Goal: Task Accomplishment & Management: Use online tool/utility

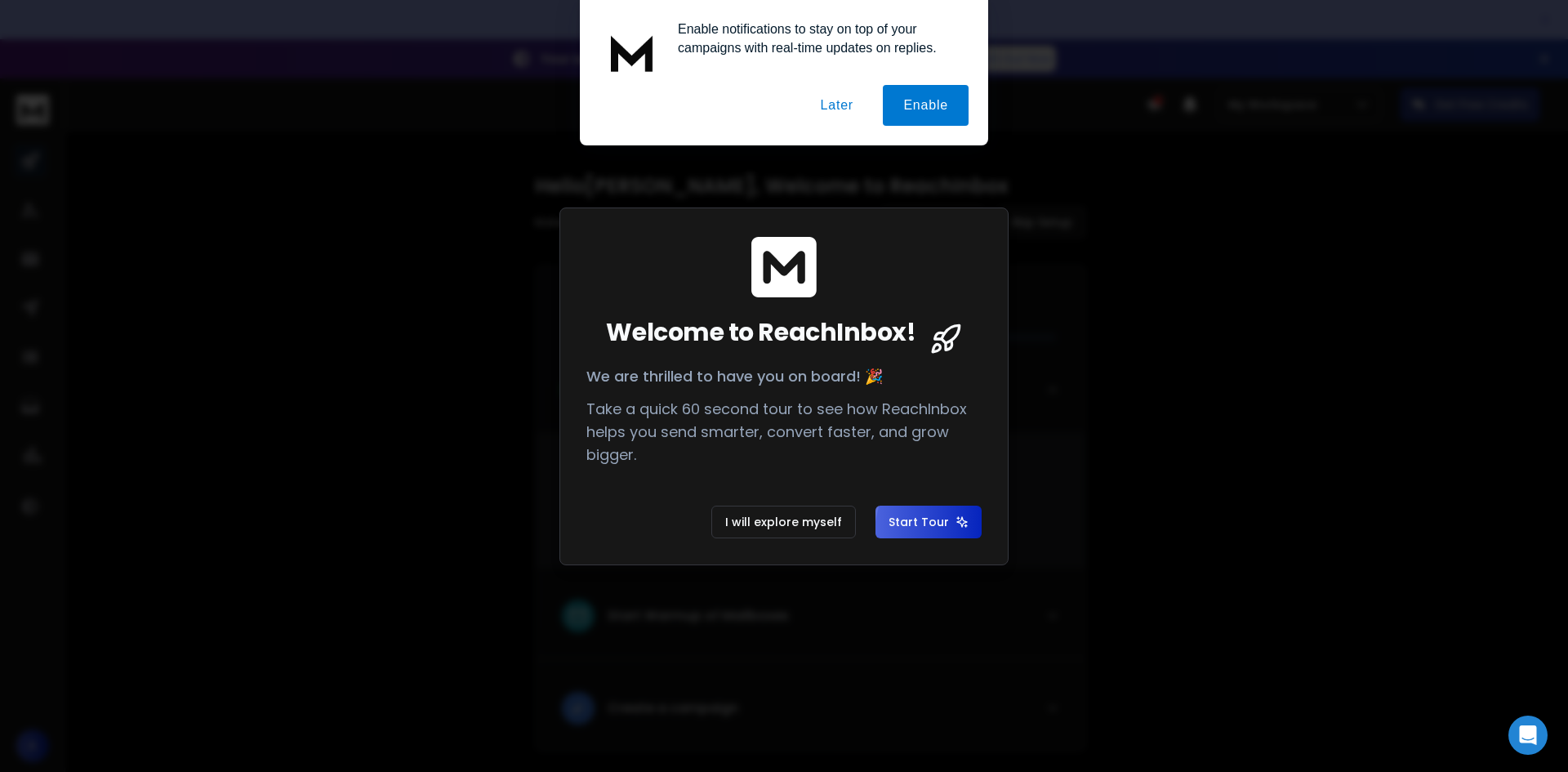
click at [838, 104] on button "Later" at bounding box center [836, 105] width 74 height 41
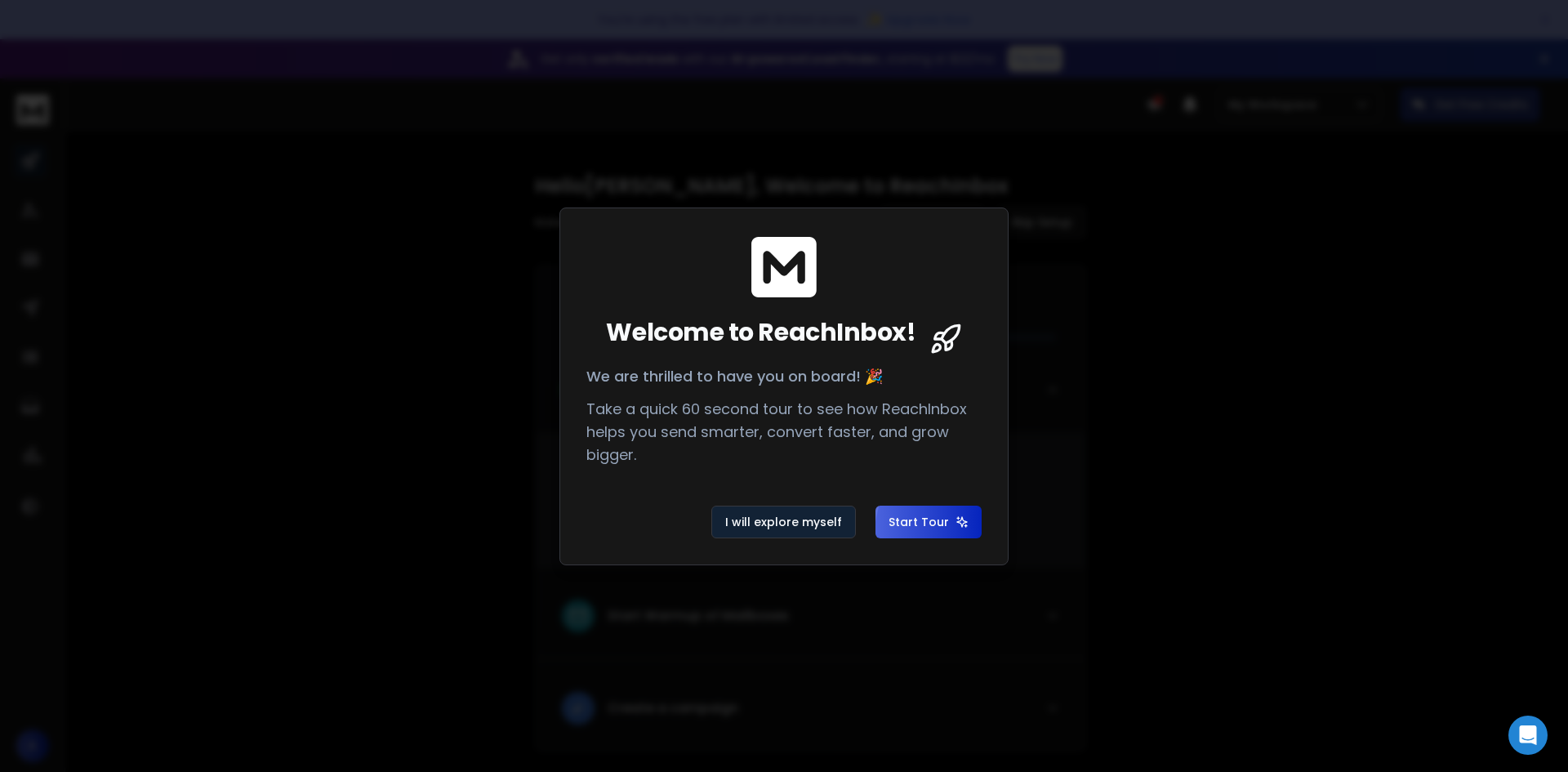
click at [802, 513] on button "I will explore myself" at bounding box center [784, 522] width 145 height 33
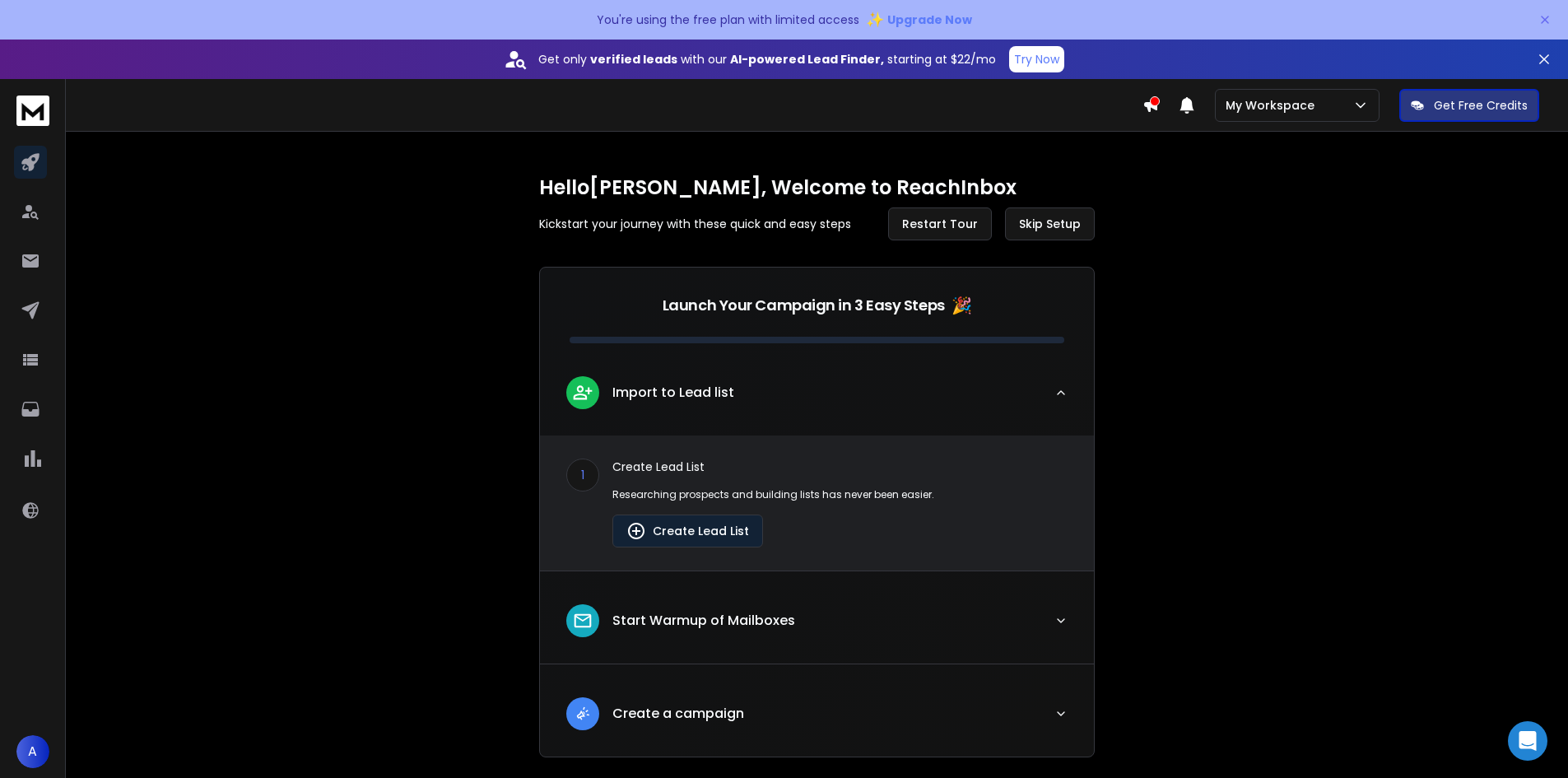
click at [691, 528] on button "Create Lead List" at bounding box center [688, 531] width 151 height 33
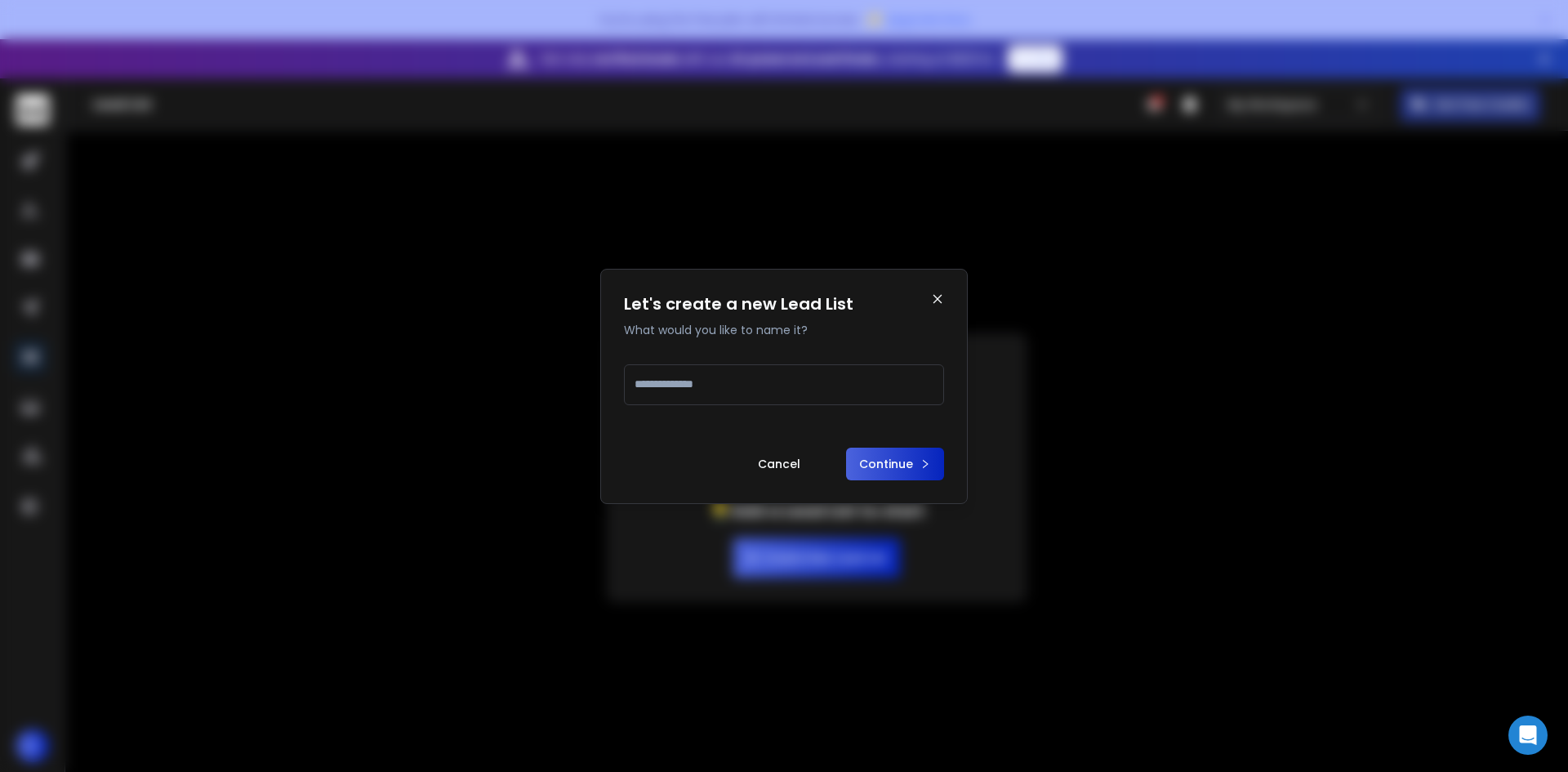
click at [679, 383] on input at bounding box center [784, 385] width 320 height 41
click at [943, 297] on div "Let's create a new Lead List What would you like to name it? Cancel Continue" at bounding box center [784, 386] width 367 height 235
click at [943, 297] on icon at bounding box center [938, 299] width 13 height 13
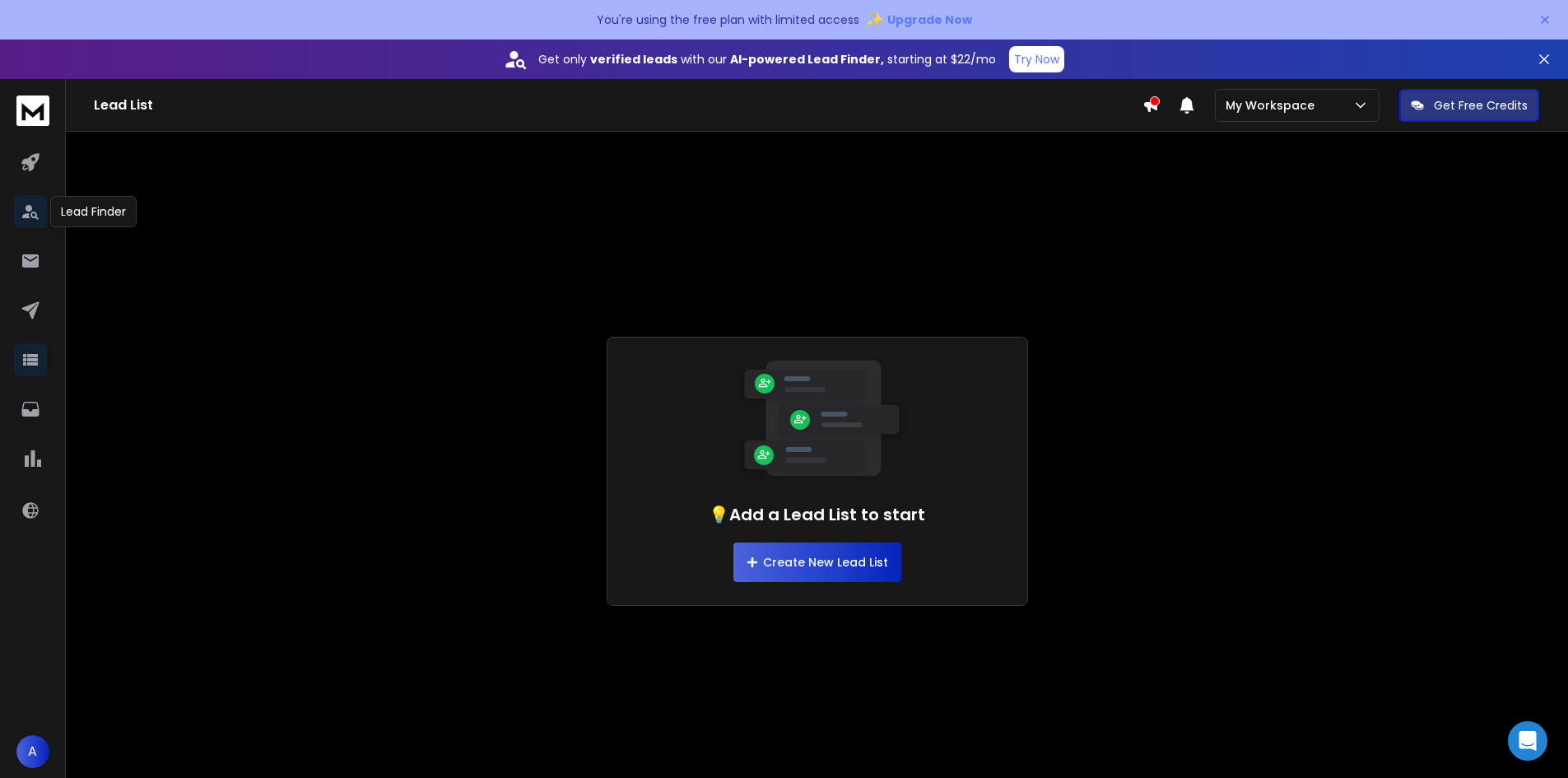
click at [28, 200] on link at bounding box center [30, 211] width 33 height 33
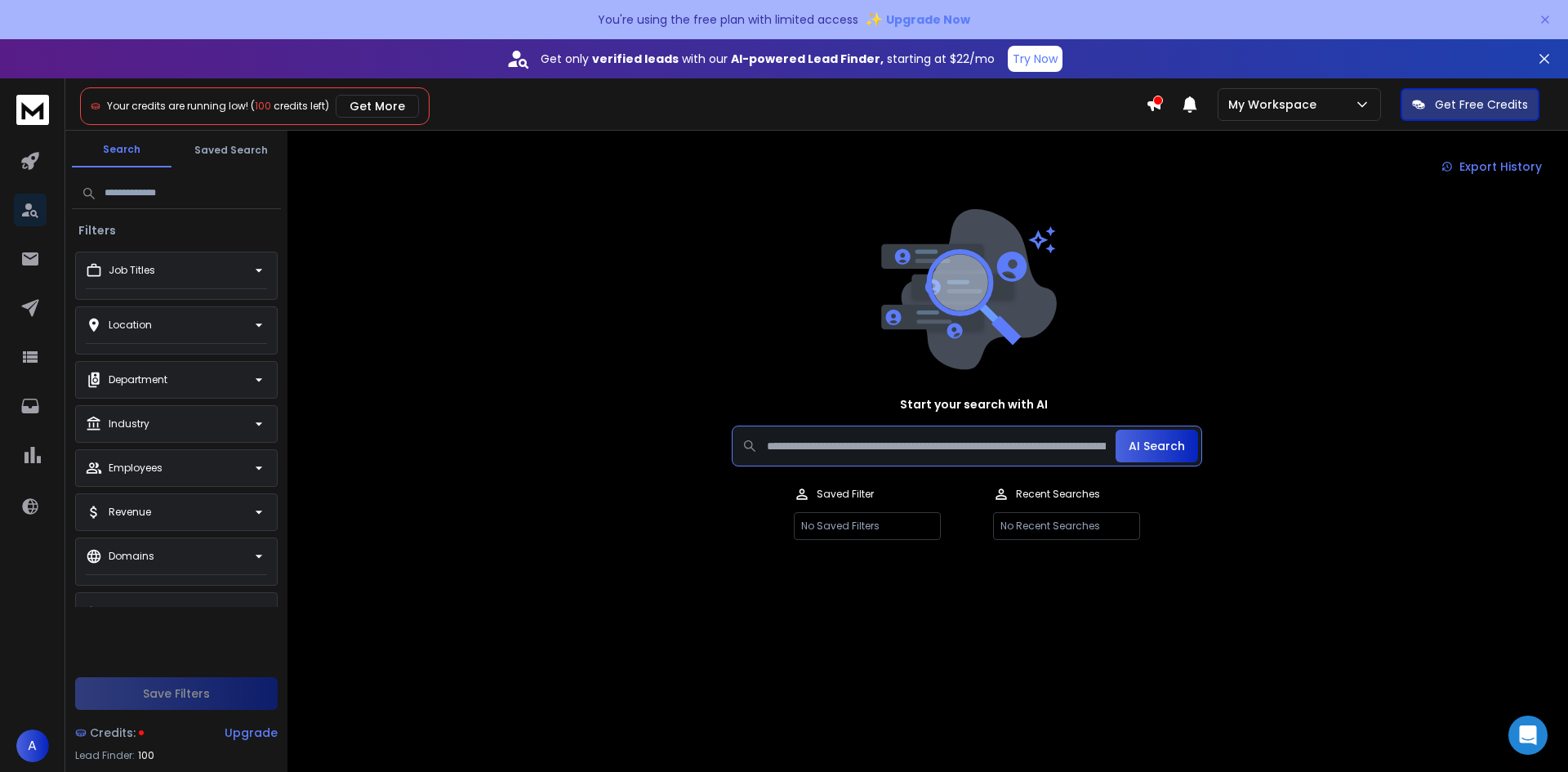
click at [178, 460] on div "Employees" at bounding box center [176, 468] width 181 height 16
click at [179, 460] on div "Employees" at bounding box center [176, 468] width 181 height 16
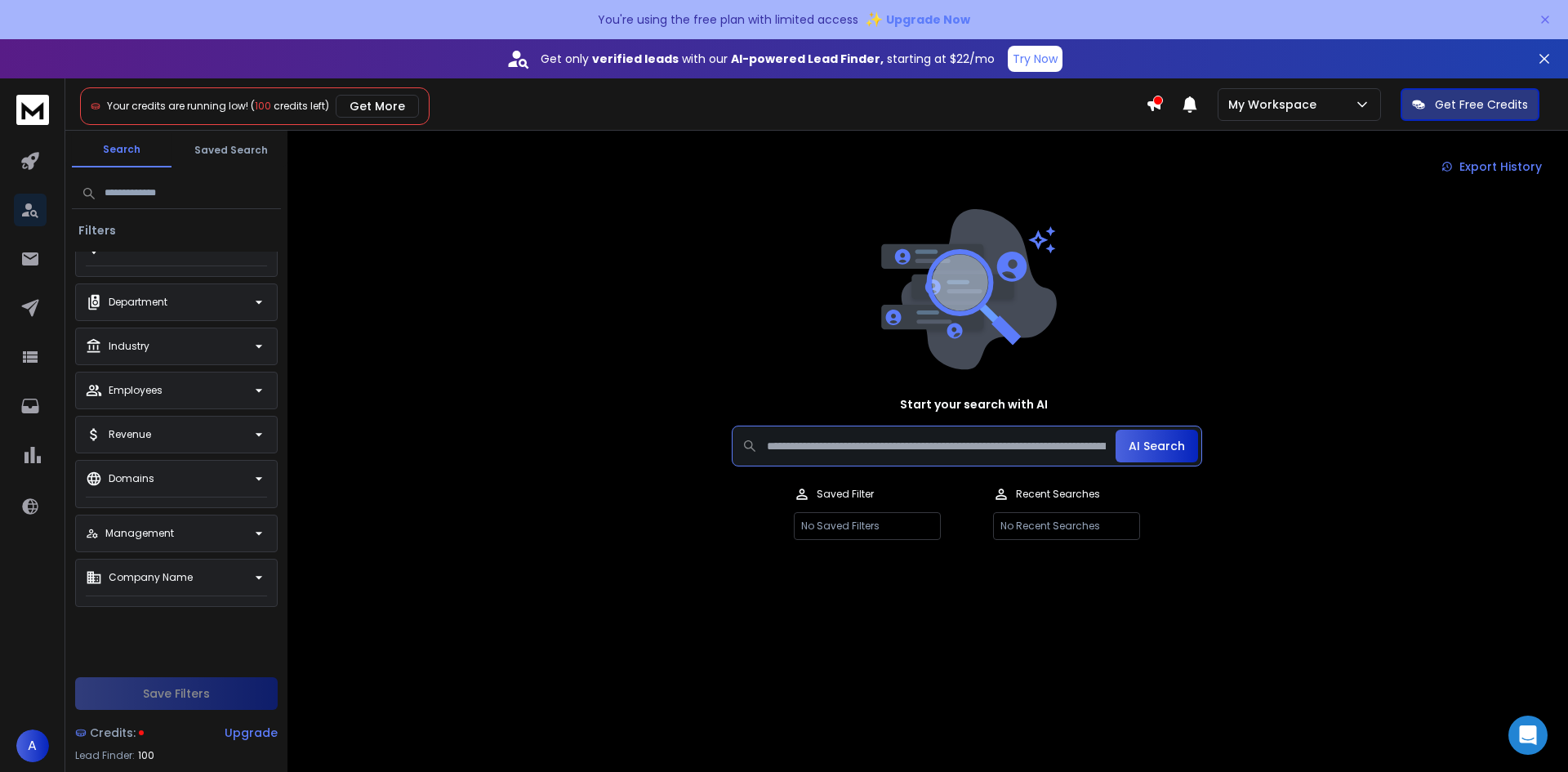
scroll to position [82, 0]
click at [166, 472] on div "Domains" at bounding box center [176, 475] width 181 height 16
type input "**********"
click at [147, 546] on label "Rapidsolar Gmbh ([DOMAIN_NAME])" at bounding box center [186, 551] width 161 height 26
click at [98, 546] on \(rapidsolar\ "Rapidsolar Gmbh ([DOMAIN_NAME])" at bounding box center [92, 545] width 13 height 13
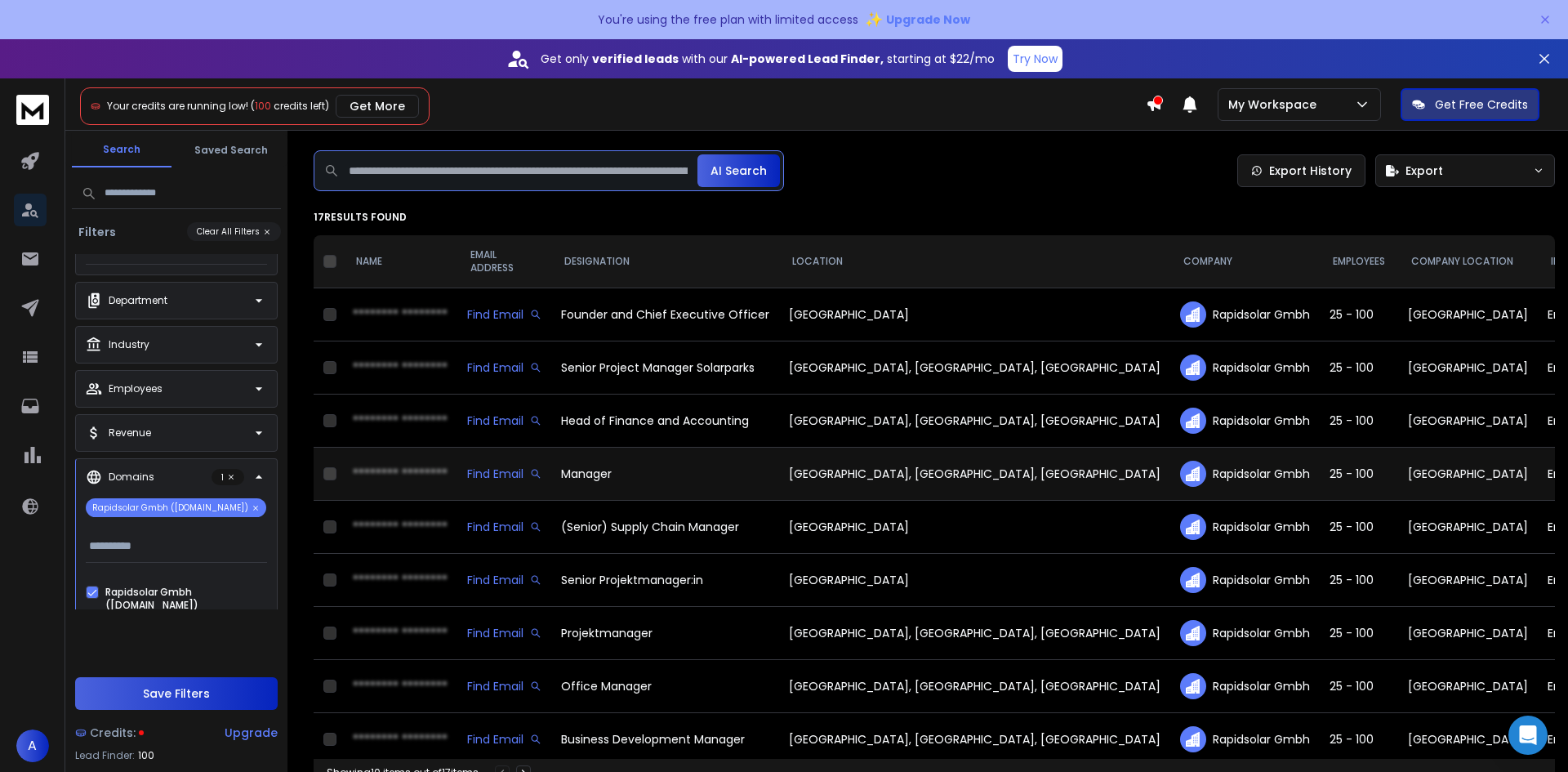
click at [487, 470] on div "Find Email" at bounding box center [505, 474] width 75 height 16
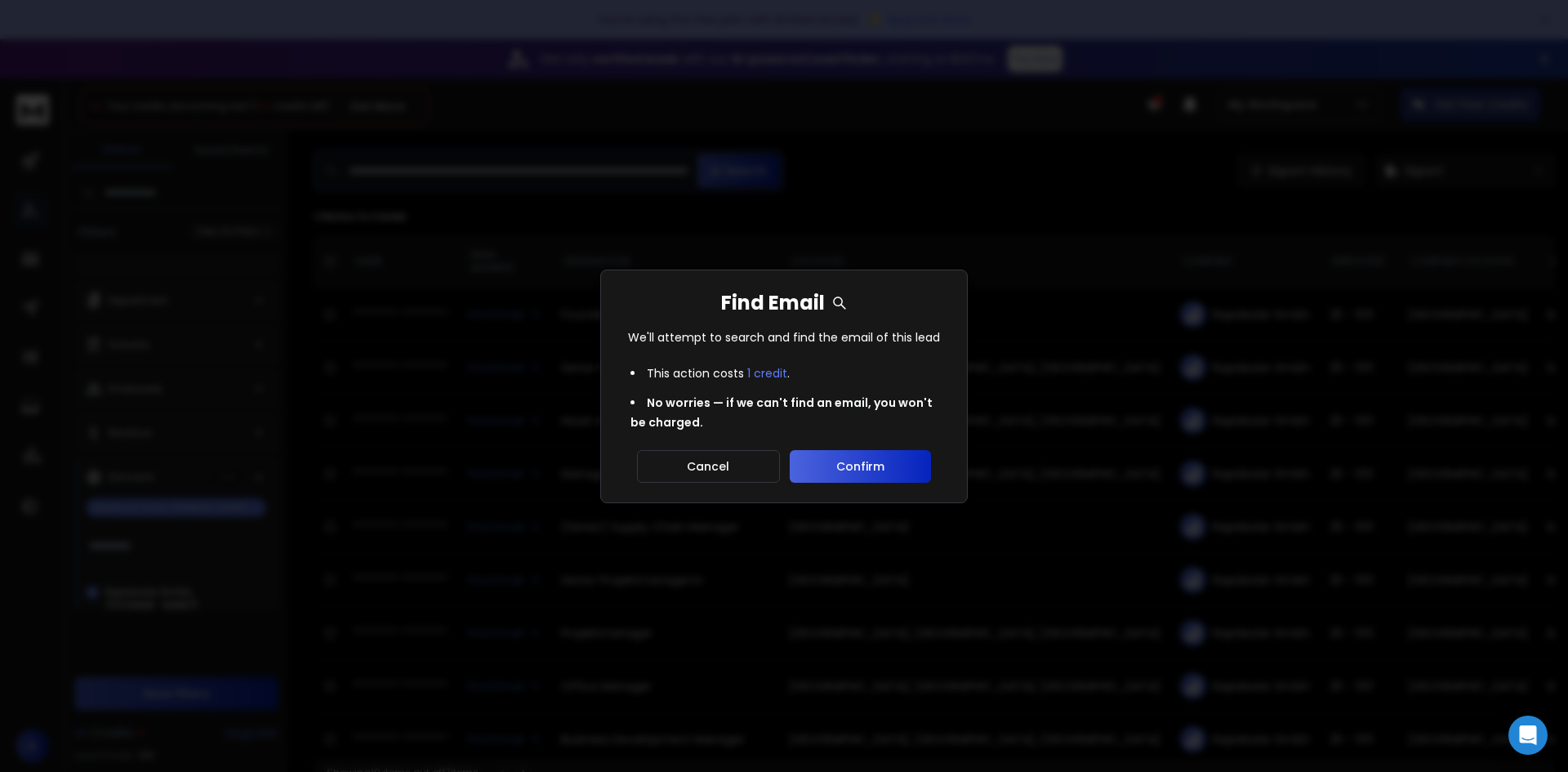
click at [846, 454] on button "Confirm" at bounding box center [860, 467] width 141 height 33
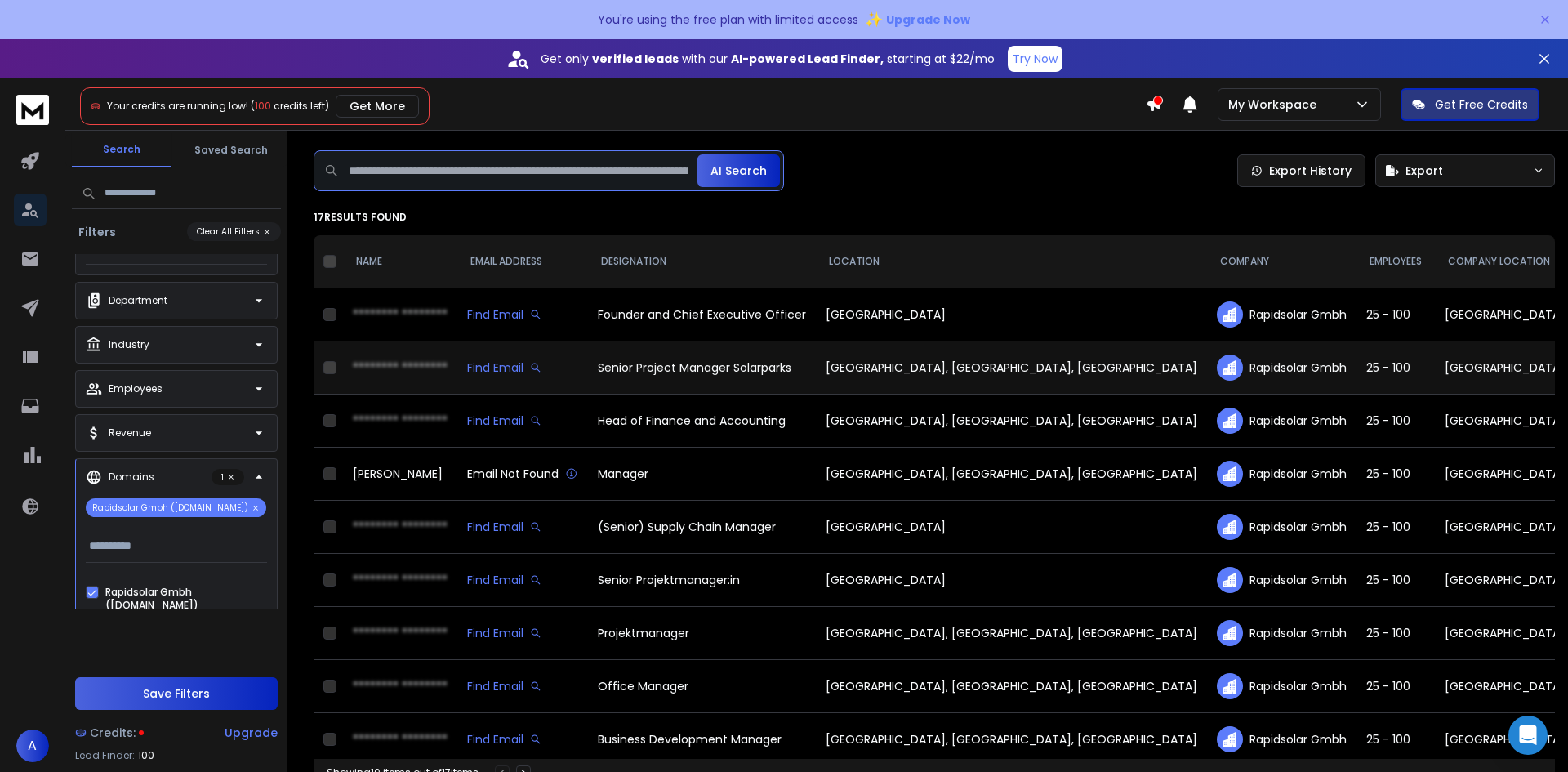
click at [507, 368] on div "Find Email" at bounding box center [523, 367] width 111 height 16
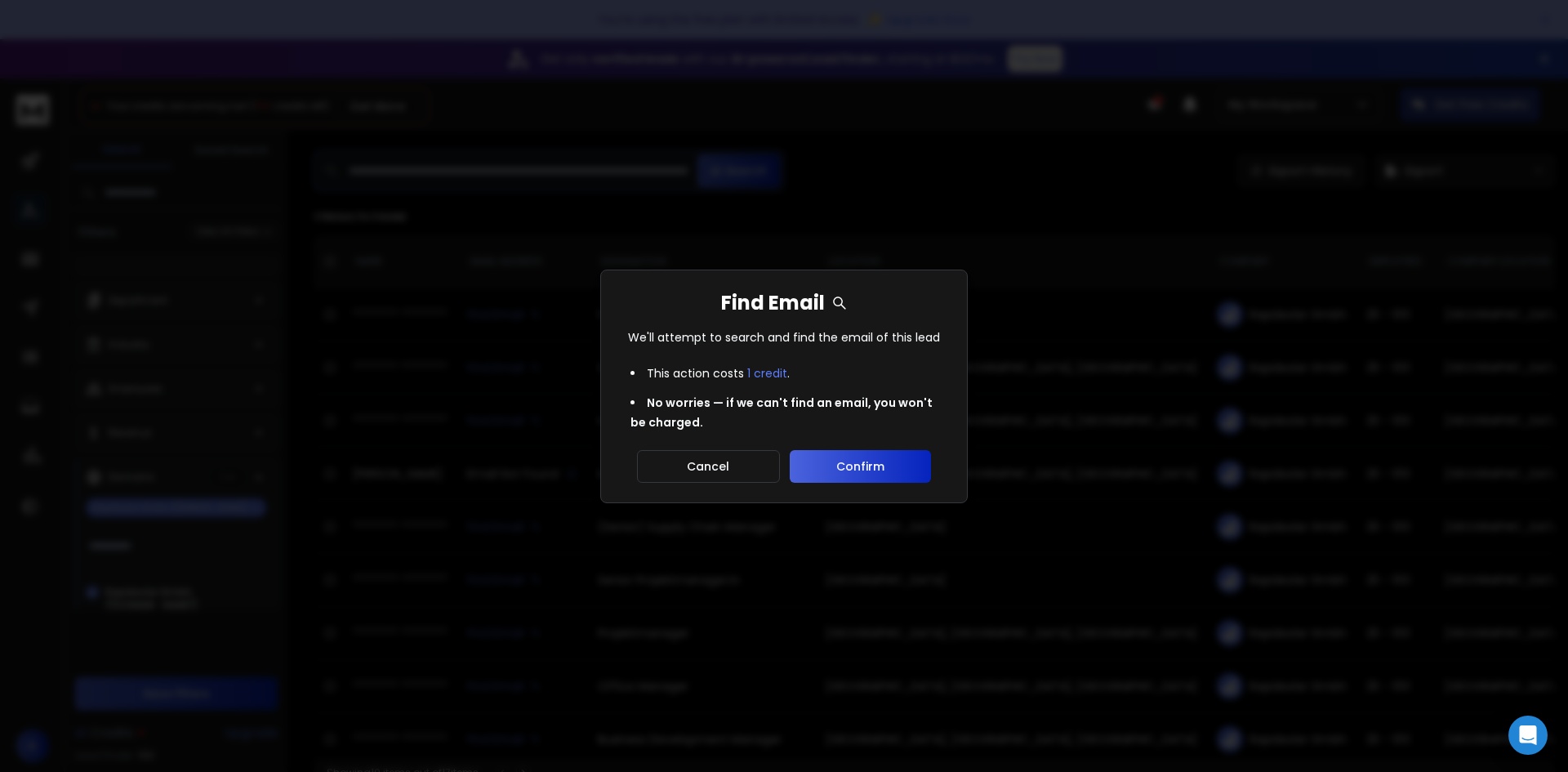
click at [832, 457] on button "Confirm" at bounding box center [860, 467] width 141 height 33
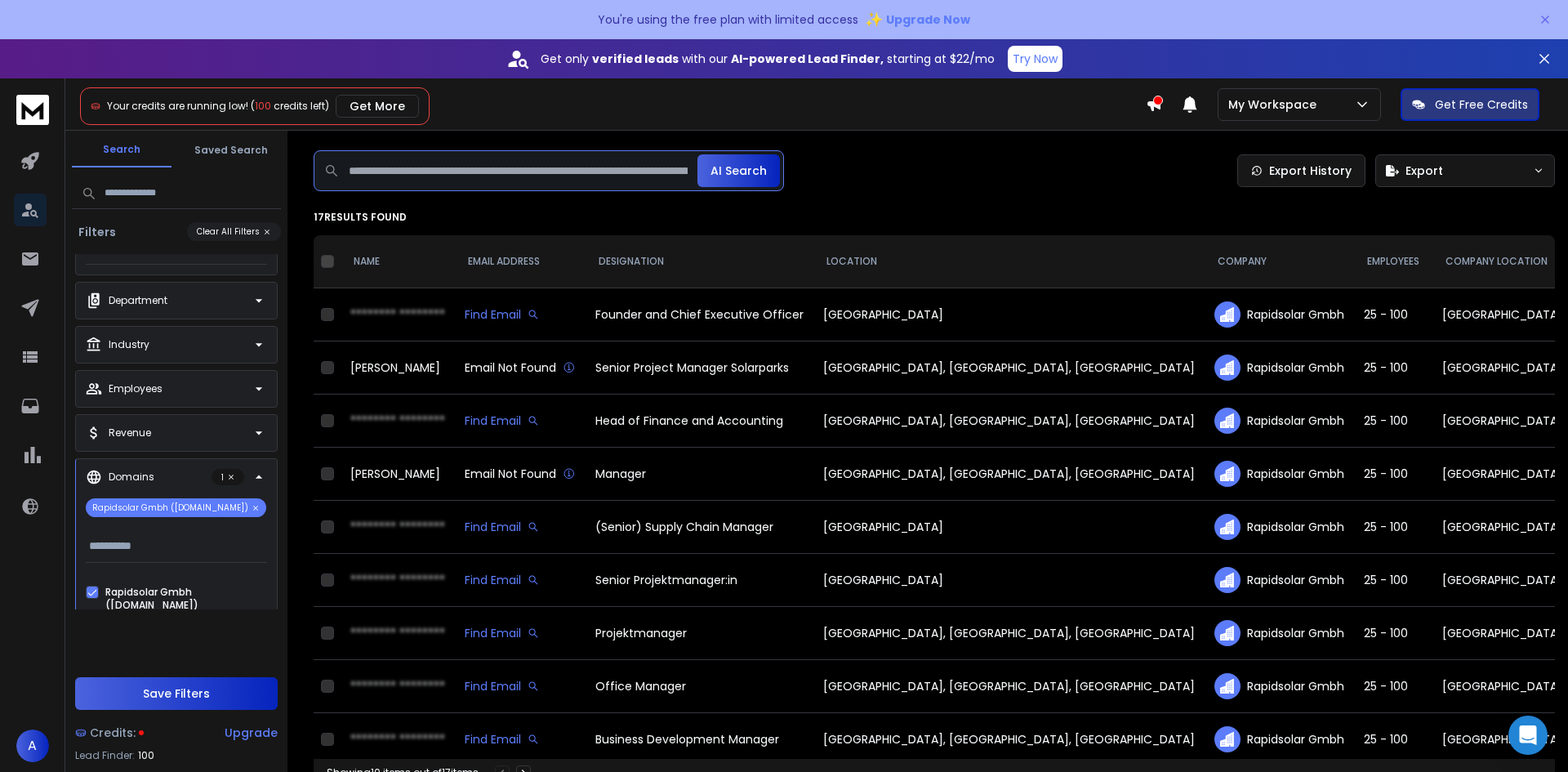
scroll to position [0, 0]
